Goal: Information Seeking & Learning: Learn about a topic

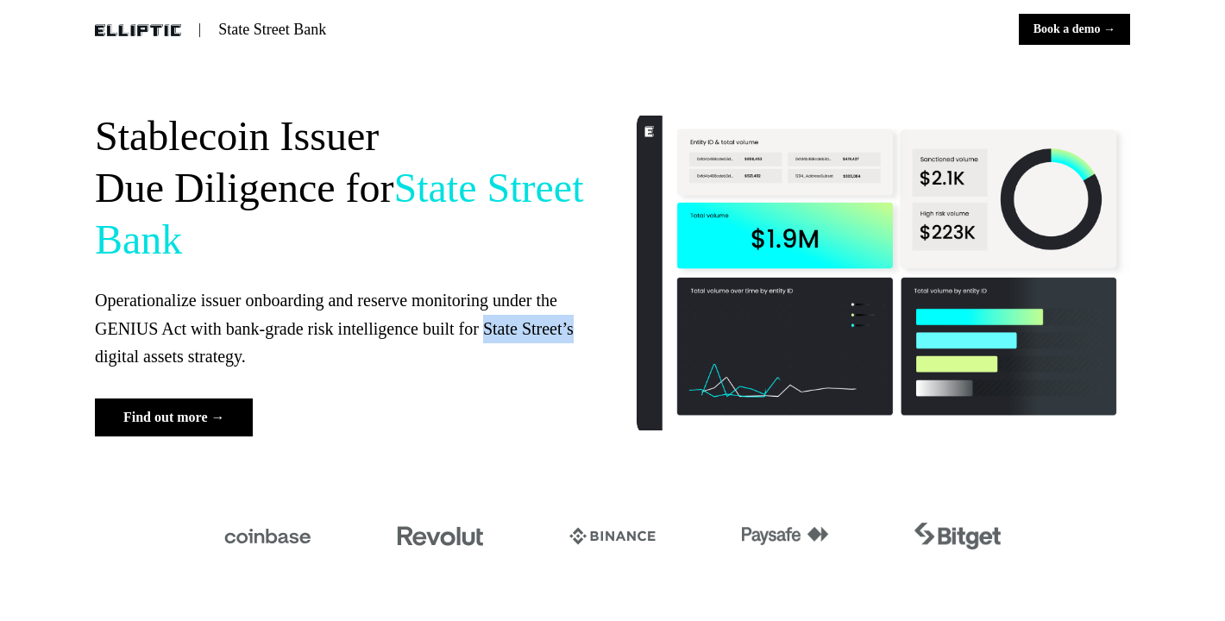
drag, startPoint x: 165, startPoint y: 352, endPoint x: 273, endPoint y: 355, distance: 107.9
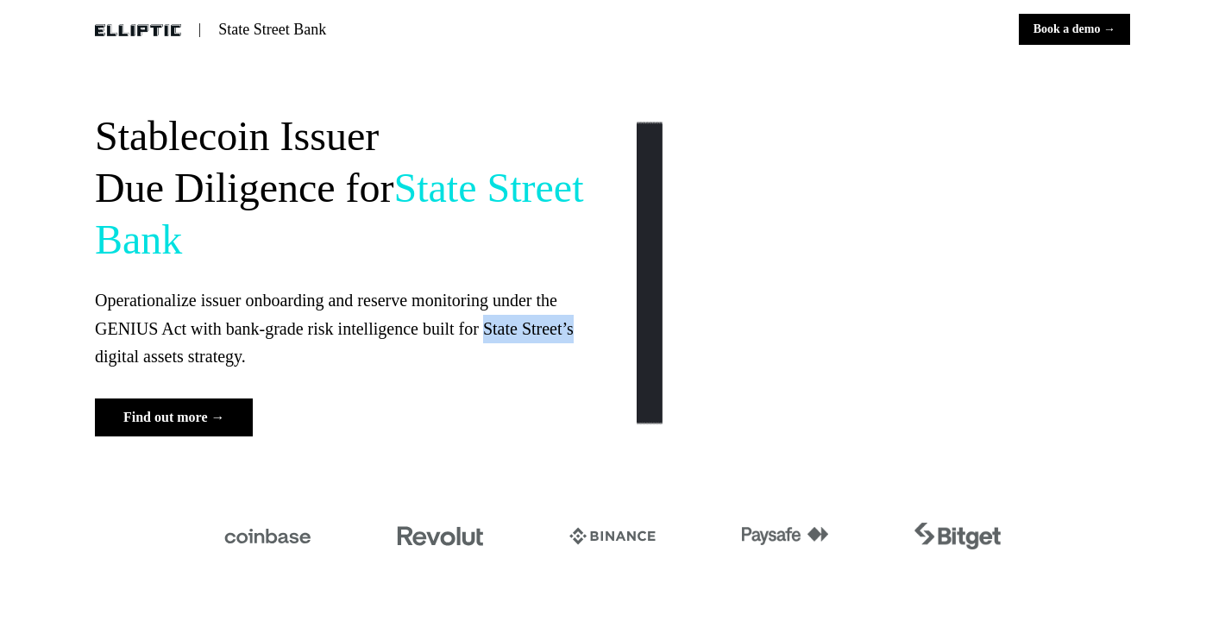
click at [273, 356] on p "Operationalize issuer onboarding and reserve monitoring under the GENIUS Act wi…" at bounding box center [341, 328] width 493 height 85
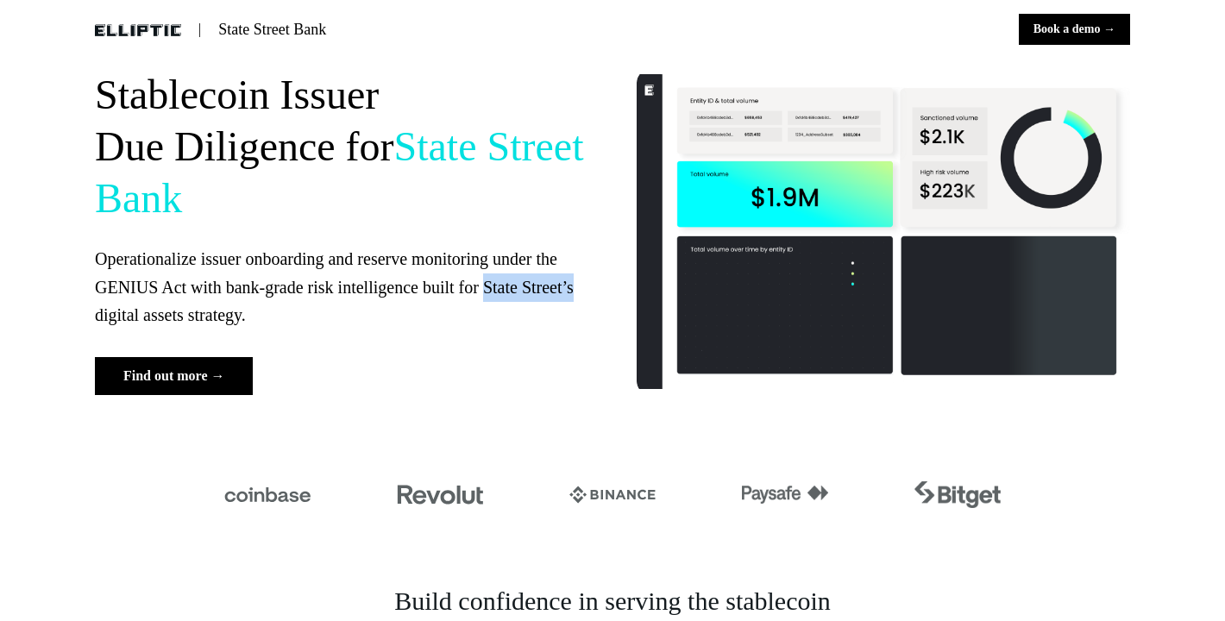
scroll to position [41, 0]
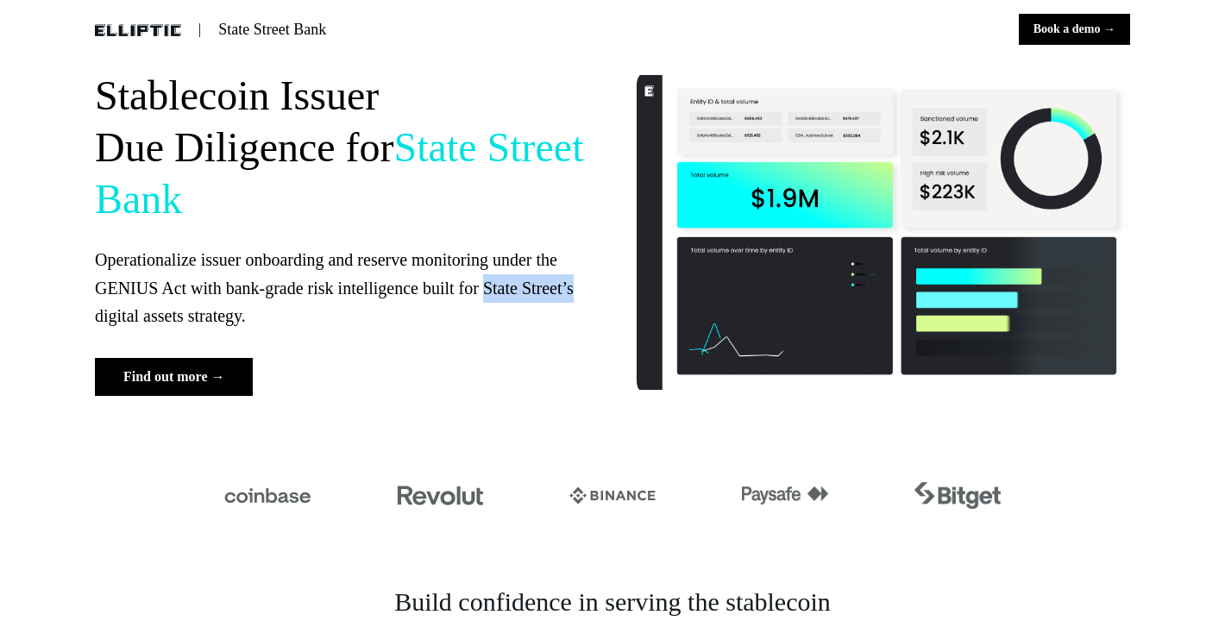
click at [441, 327] on p "Operationalize issuer onboarding and reserve monitoring under the GENIUS Act wi…" at bounding box center [341, 288] width 493 height 85
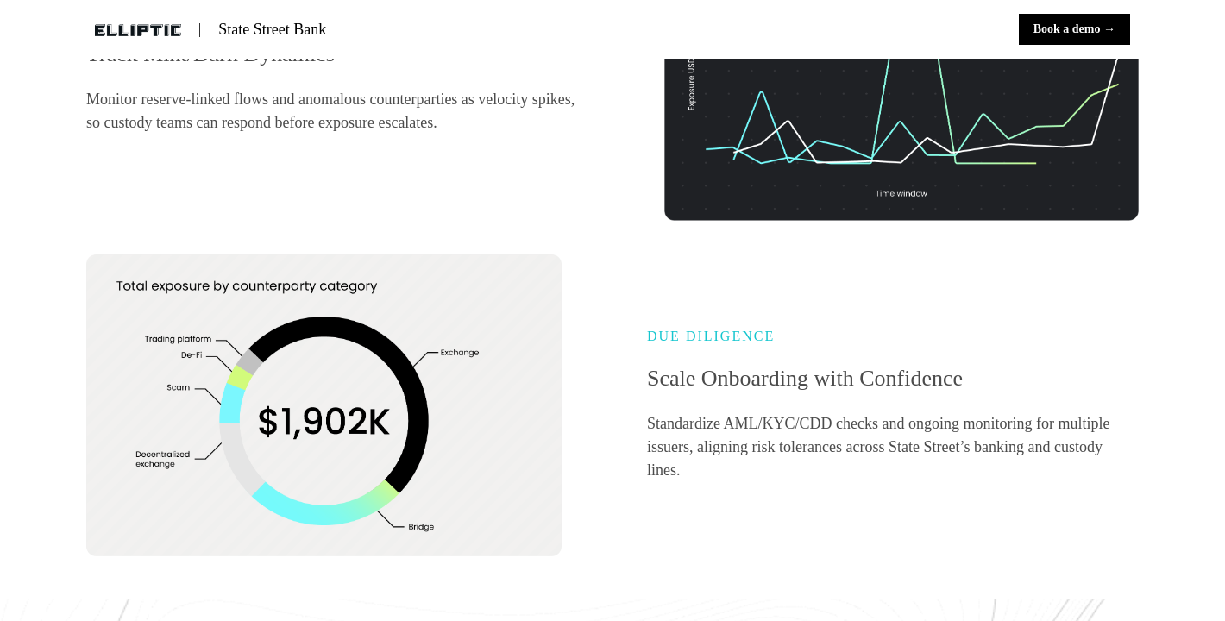
scroll to position [1532, 0]
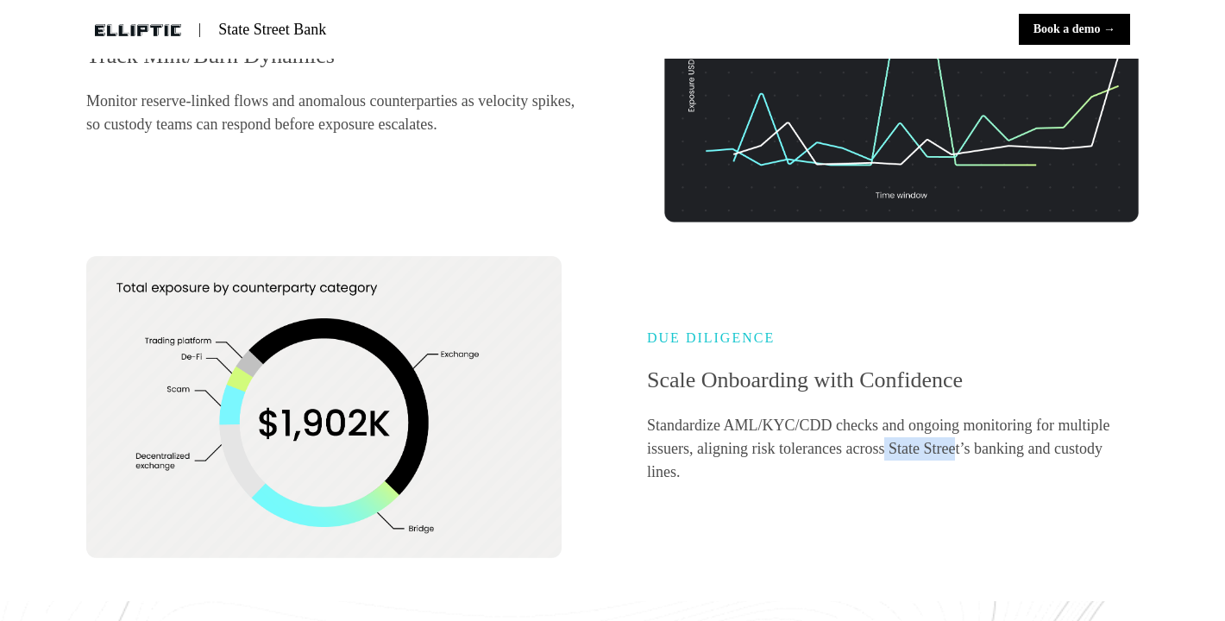
drag, startPoint x: 1016, startPoint y: 470, endPoint x: 1102, endPoint y: 461, distance: 85.8
click at [1102, 461] on p "Standardize AML/KYC/CDD checks and ongoing monitoring for multiple issuers, ali…" at bounding box center [893, 449] width 492 height 70
click at [1045, 529] on div "DUE DILIGENCE Scale Onboarding with Confidence Standardize AML/KYC/CDD checks a…" at bounding box center [612, 407] width 1052 height 302
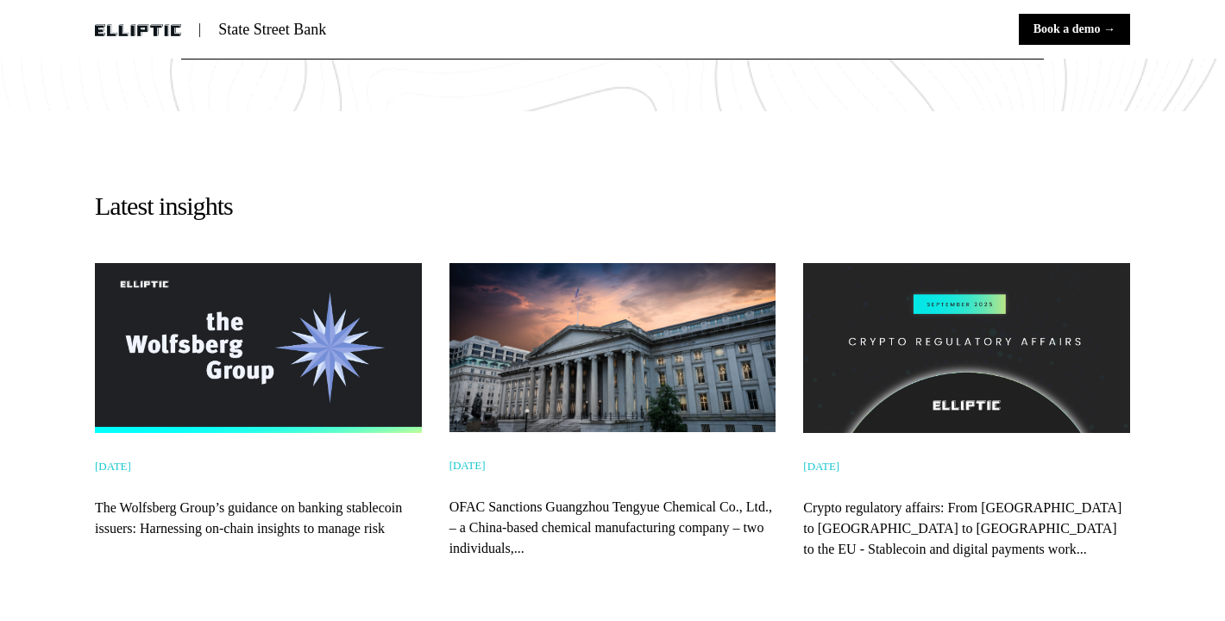
scroll to position [3248, 0]
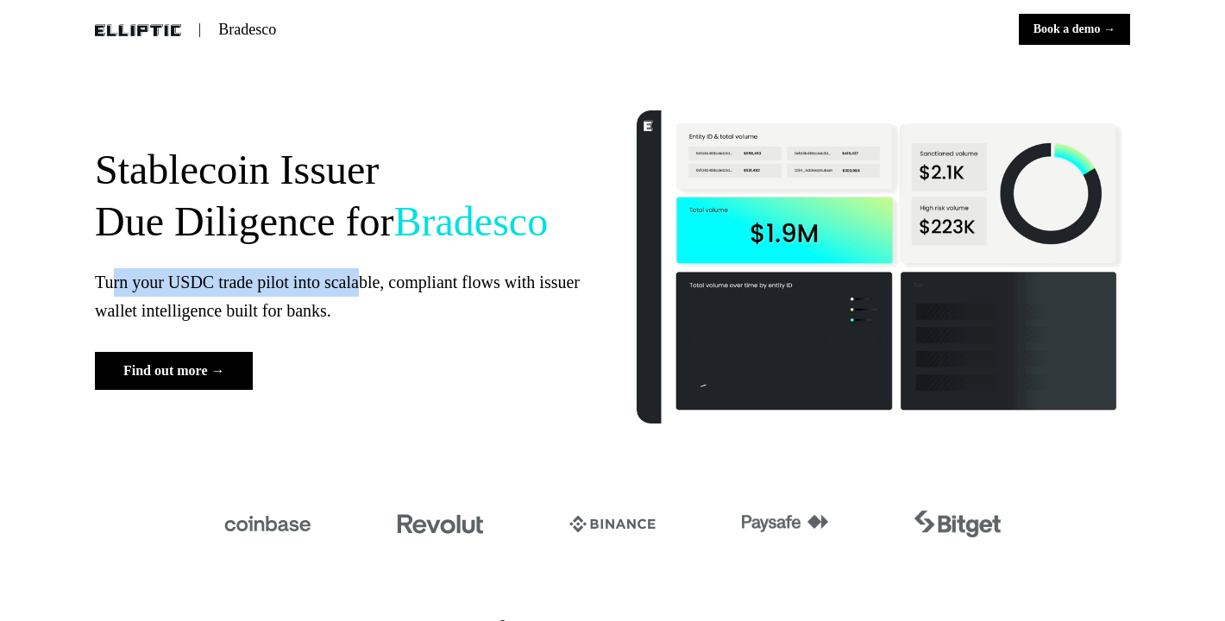
drag, startPoint x: 110, startPoint y: 305, endPoint x: 411, endPoint y: 317, distance: 301.3
click at [411, 317] on p "Turn your USDC trade pilot into scalable, compliant flows with issuer wallet in…" at bounding box center [341, 296] width 493 height 56
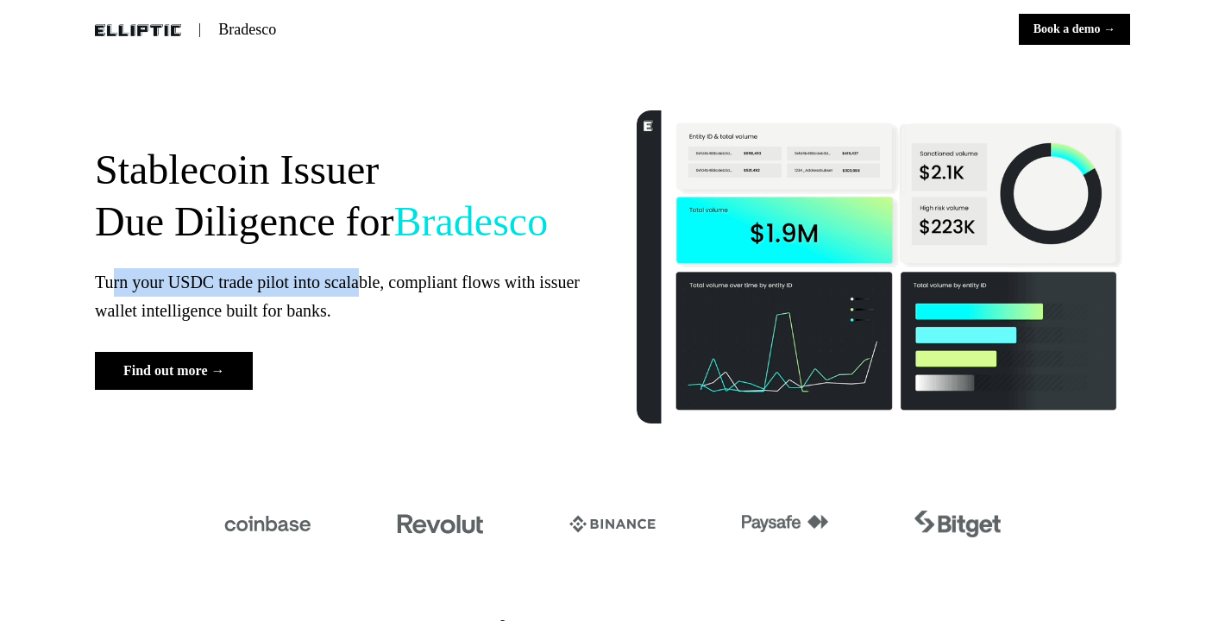
click at [472, 324] on p "Turn your USDC trade pilot into scalable, compliant flows with issuer wallet in…" at bounding box center [341, 296] width 493 height 56
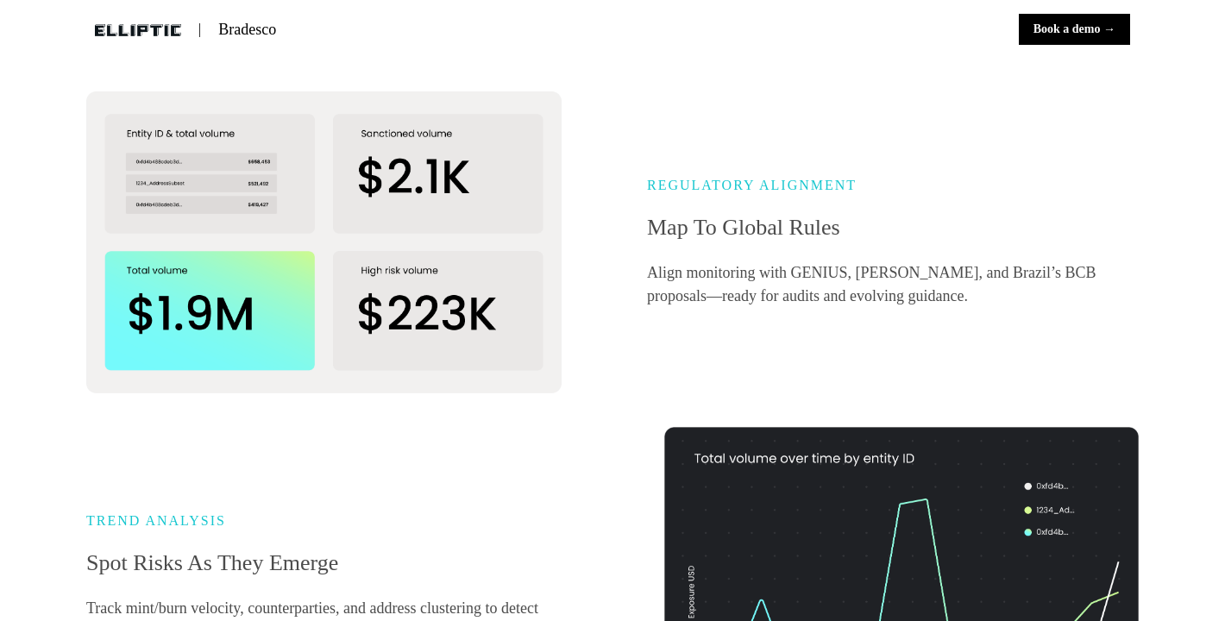
scroll to position [1012, 0]
click at [975, 296] on p "Align monitoring with GENIUS, [PERSON_NAME], and Brazil’s BCB proposals—ready f…" at bounding box center [893, 285] width 492 height 47
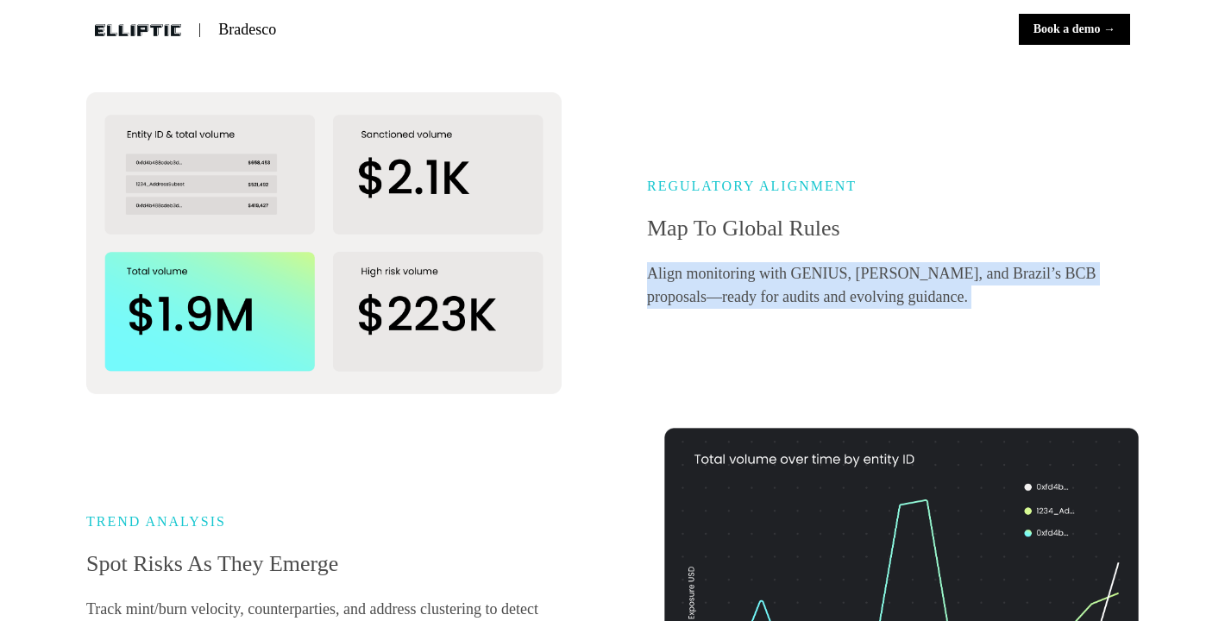
click at [975, 296] on p "Align monitoring with GENIUS, [PERSON_NAME], and Brazil’s BCB proposals—ready f…" at bounding box center [893, 285] width 492 height 47
click at [871, 309] on p "Align monitoring with GENIUS, [PERSON_NAME], and Brazil’s BCB proposals—ready f…" at bounding box center [893, 285] width 492 height 47
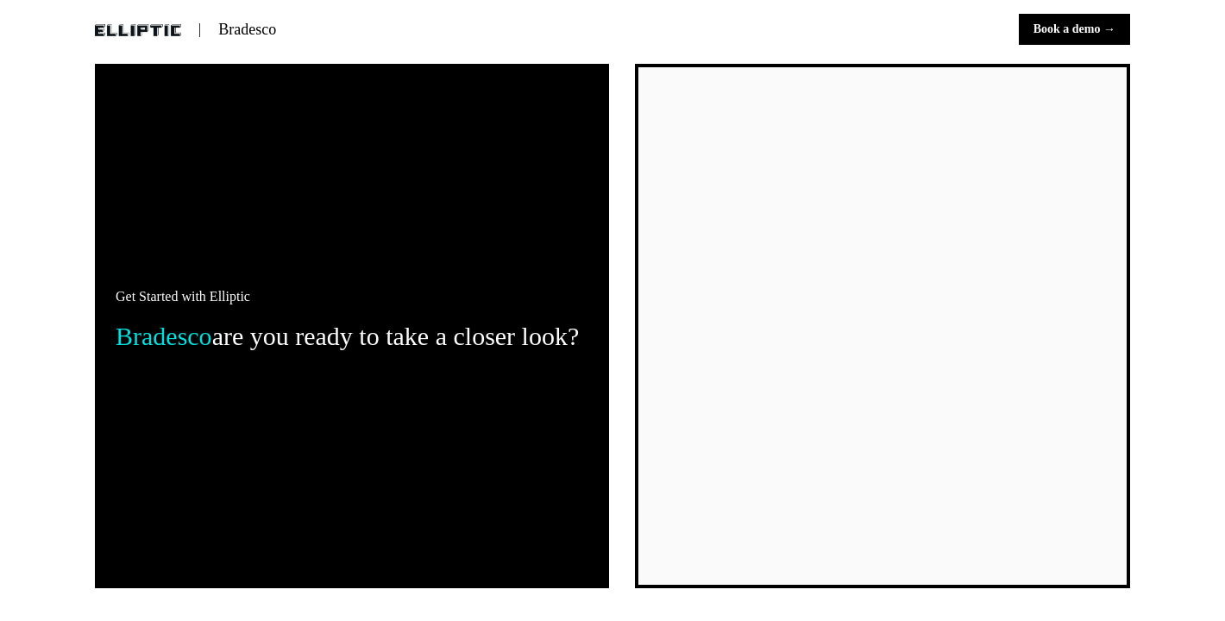
scroll to position [3074, 0]
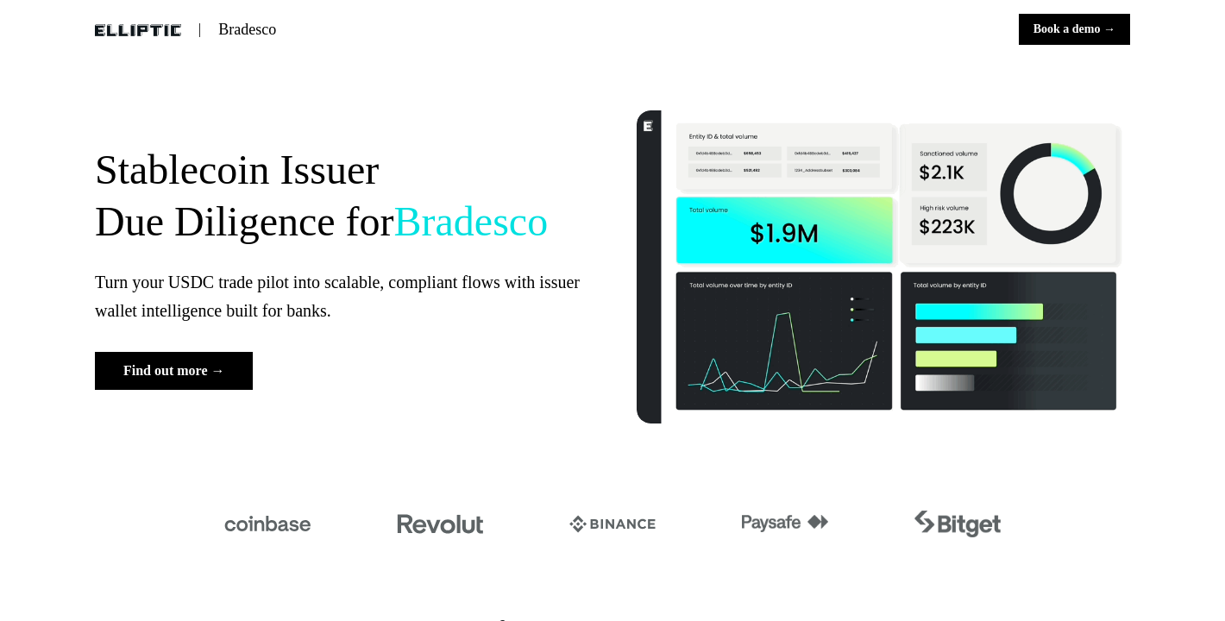
scroll to position [3074, 0]
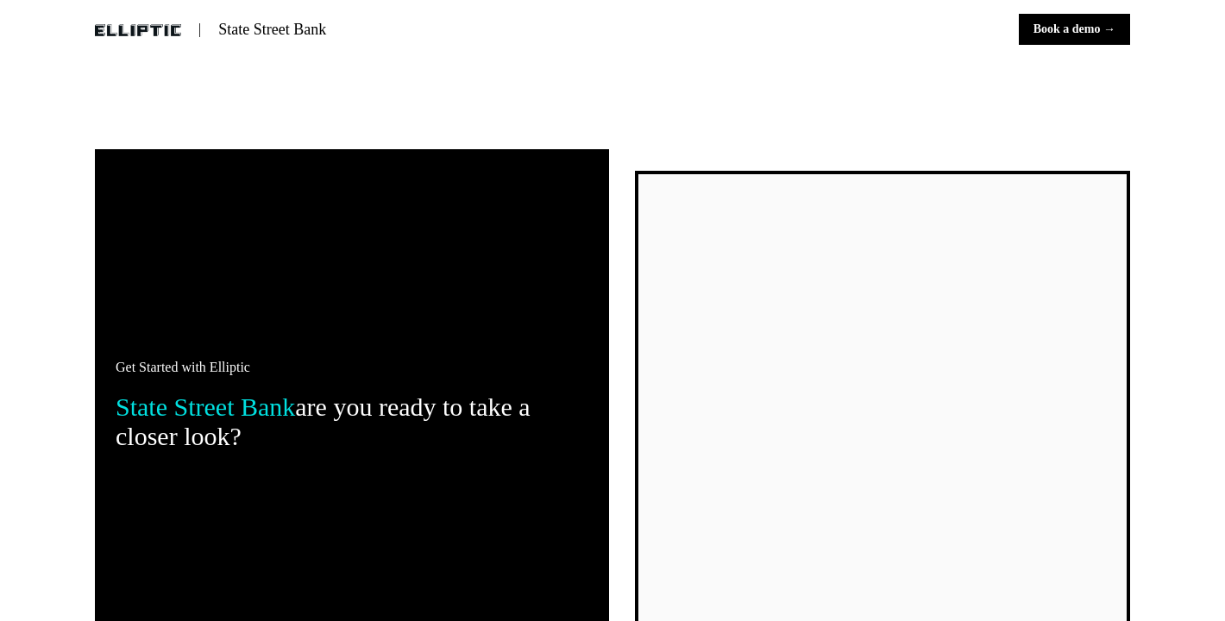
scroll to position [3068, 0]
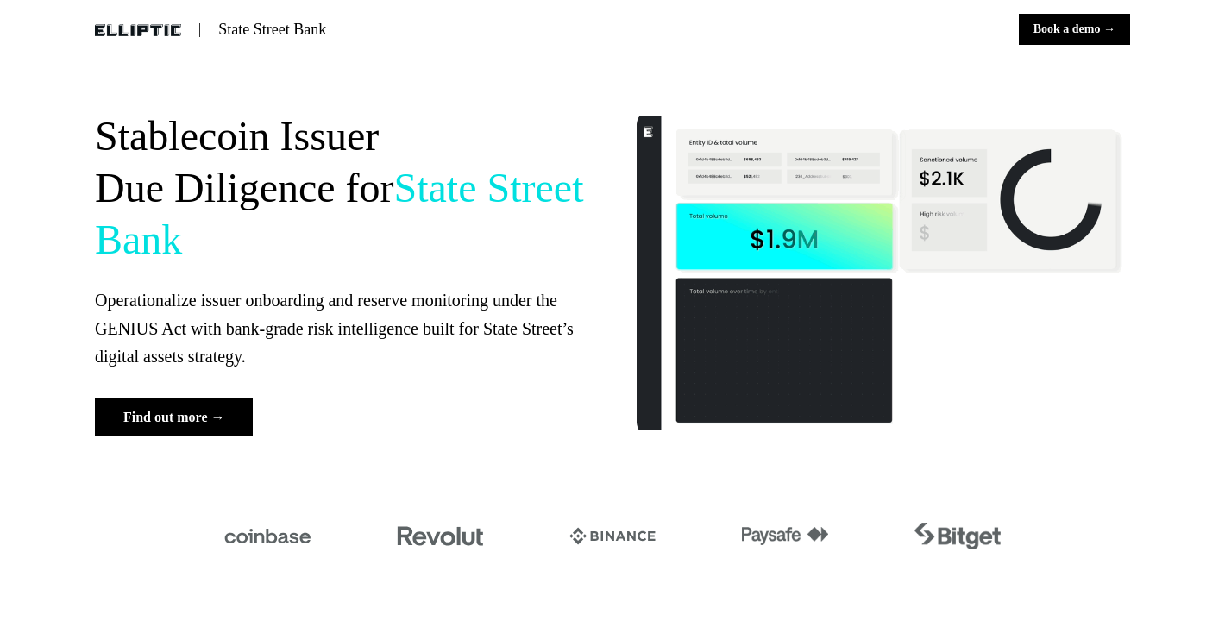
scroll to position [3068, 0]
